Goal: Task Accomplishment & Management: Use online tool/utility

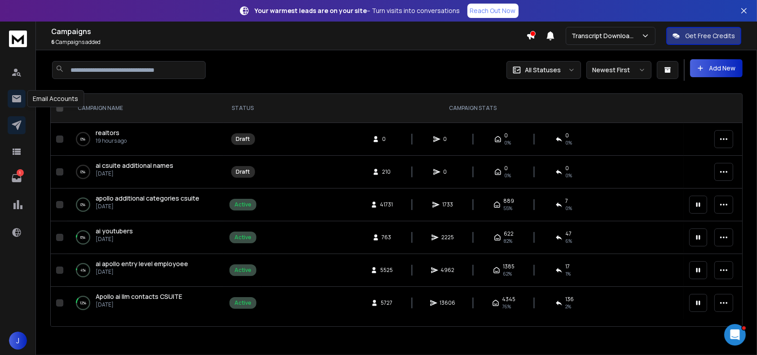
click at [18, 97] on icon at bounding box center [16, 98] width 9 height 7
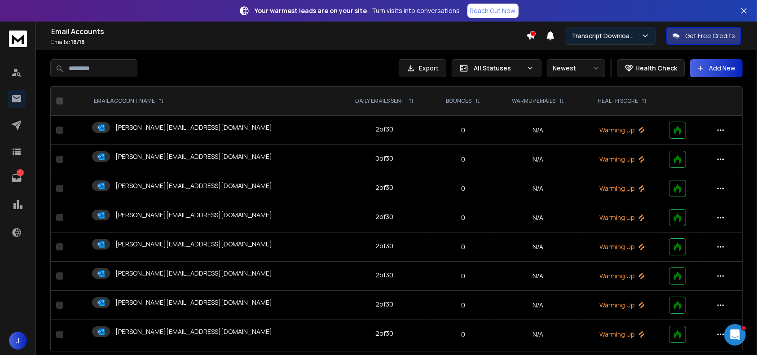
click at [602, 38] on p "Transcript Downloader" at bounding box center [607, 35] width 70 height 9
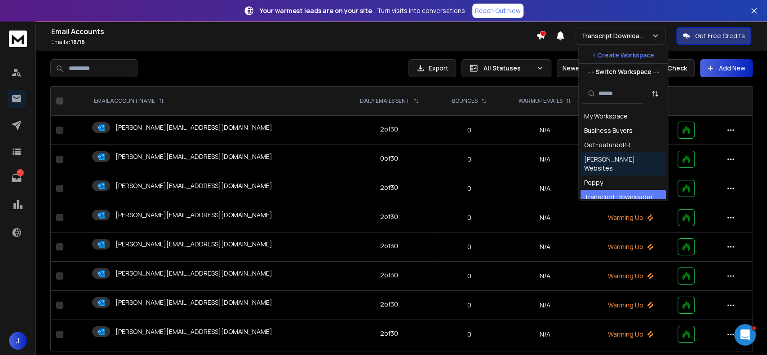
click at [629, 164] on div "[PERSON_NAME] Websites" at bounding box center [623, 164] width 78 height 18
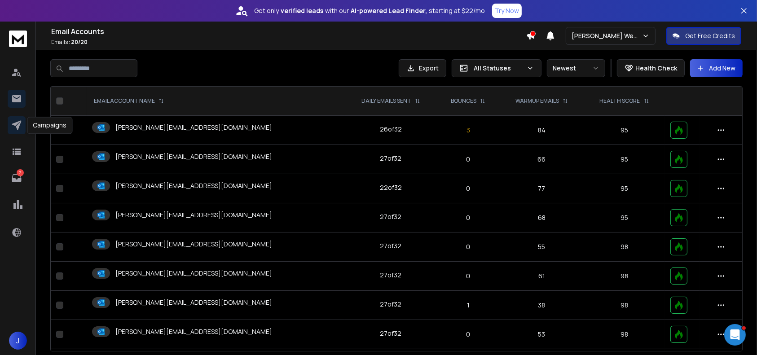
click at [18, 117] on link at bounding box center [17, 125] width 18 height 18
